Goal: Find specific page/section: Find specific page/section

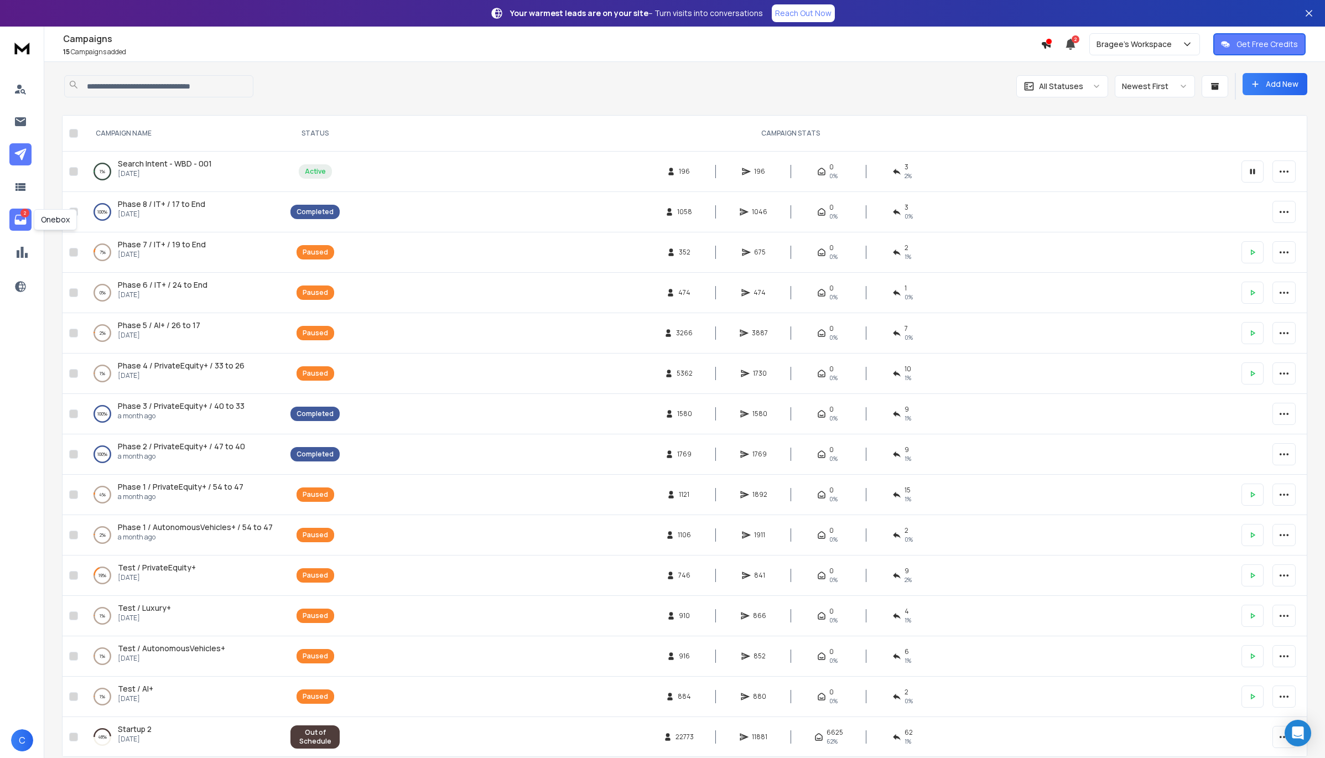
click at [25, 221] on icon at bounding box center [20, 220] width 12 height 10
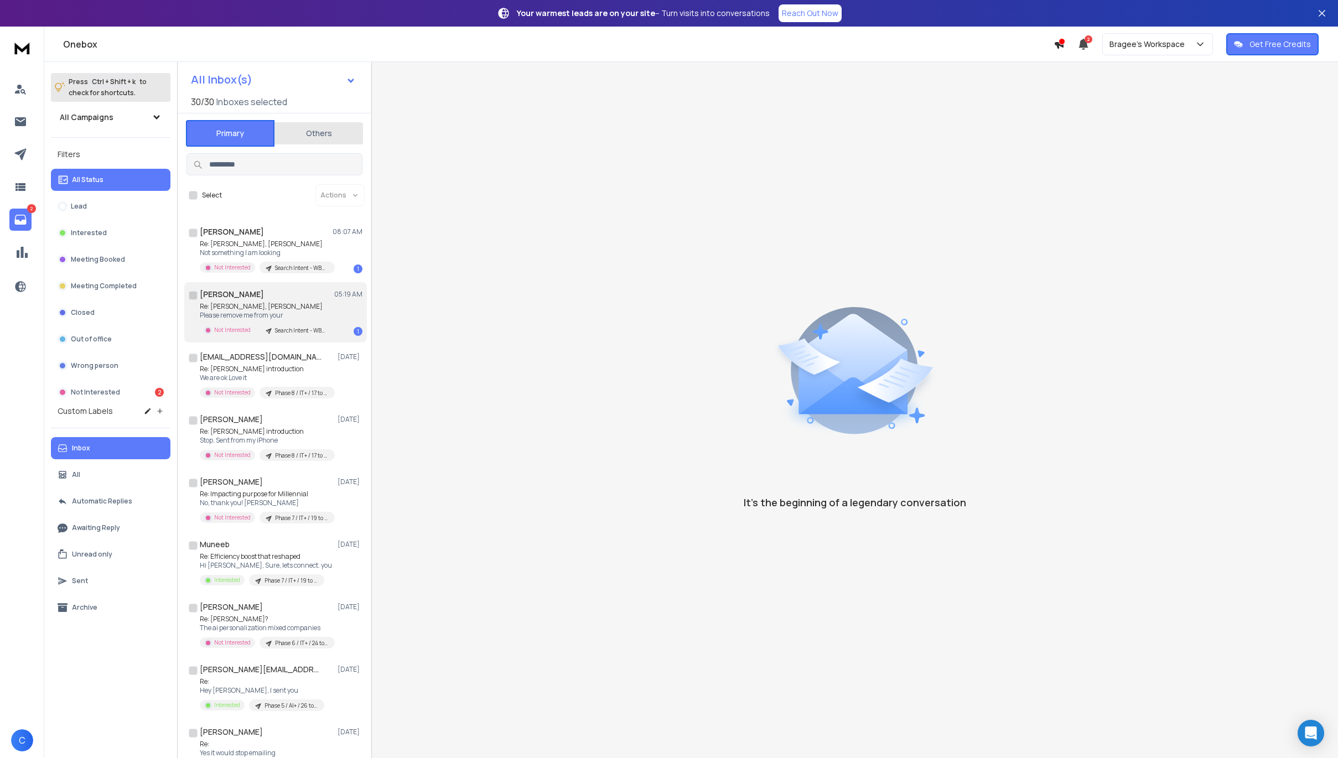
click at [256, 302] on div "[PERSON_NAME] 05:19 AM Re: [PERSON_NAME], [PERSON_NAME] Please remove me from y…" at bounding box center [281, 312] width 163 height 47
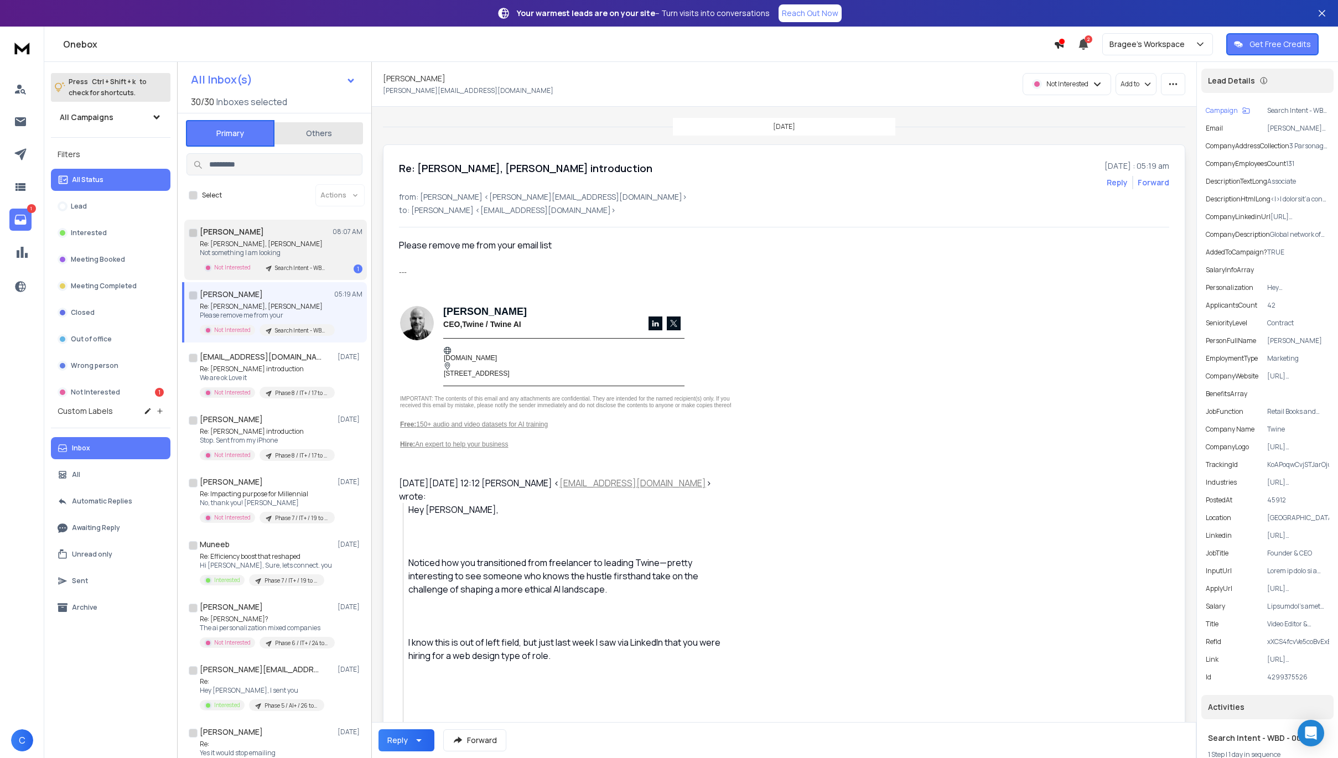
click at [250, 236] on h1 "[PERSON_NAME]" at bounding box center [232, 231] width 64 height 11
